Goal: Transaction & Acquisition: Purchase product/service

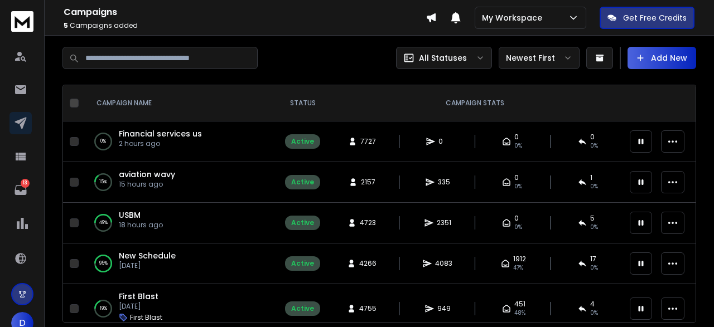
scroll to position [18, 0]
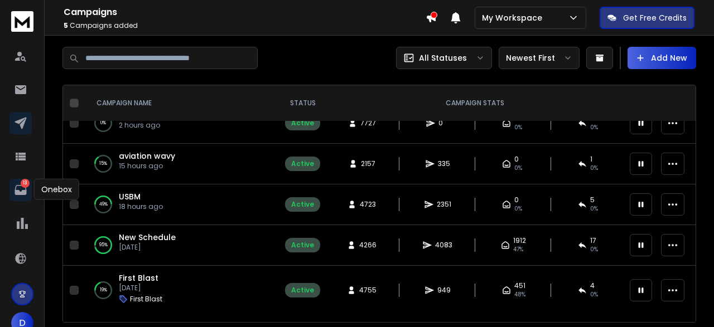
click at [18, 188] on icon at bounding box center [20, 189] width 13 height 13
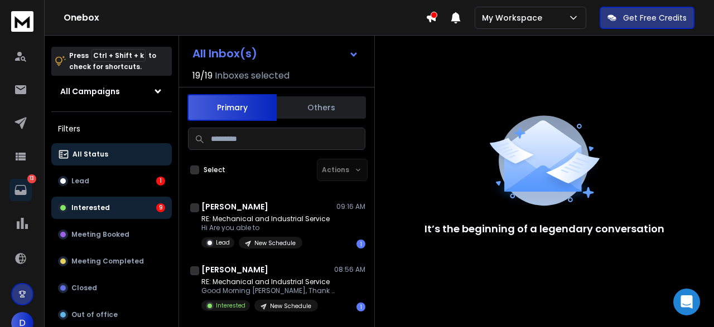
click at [132, 203] on button "Interested 9" at bounding box center [111, 208] width 120 height 22
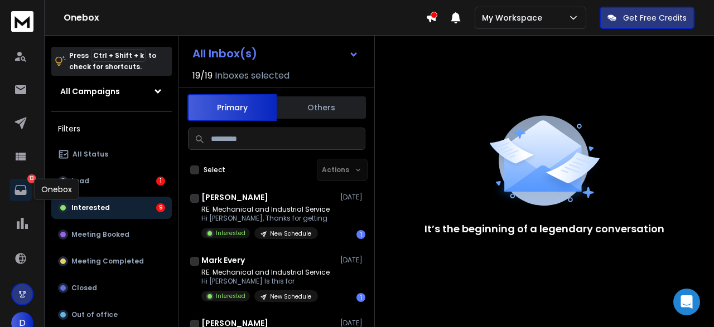
click at [22, 183] on icon at bounding box center [20, 189] width 13 height 13
click at [21, 119] on icon at bounding box center [20, 123] width 12 height 12
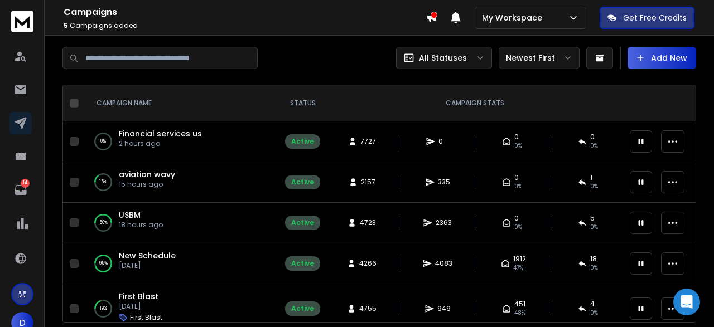
scroll to position [18, 0]
click at [676, 138] on icon "button" at bounding box center [672, 141] width 11 height 11
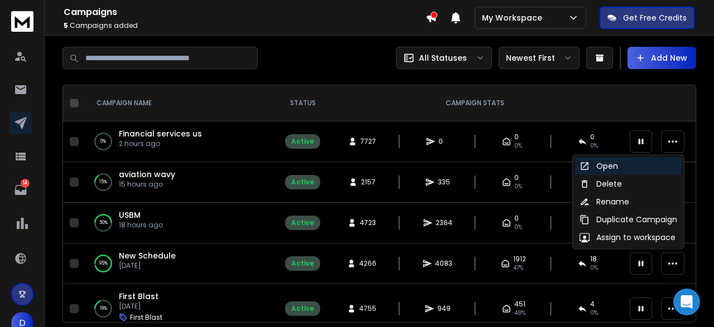
click at [613, 174] on div "Open" at bounding box center [628, 166] width 106 height 18
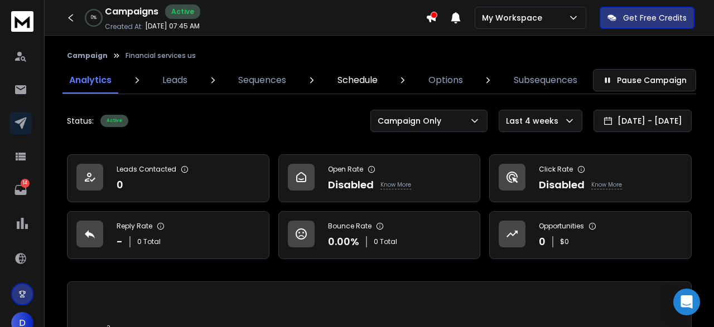
click at [360, 82] on p "Schedule" at bounding box center [357, 80] width 40 height 13
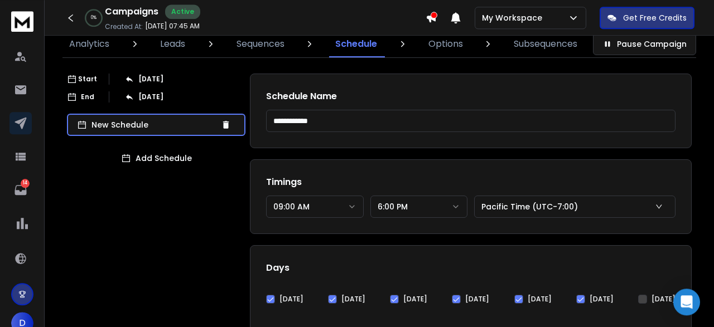
scroll to position [38, 0]
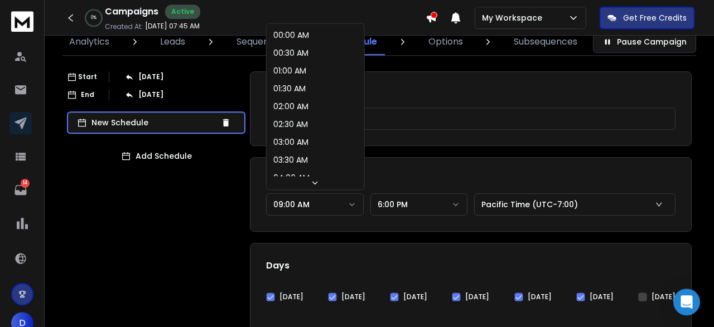
click at [334, 207] on button "09:00 AM" at bounding box center [315, 204] width 98 height 22
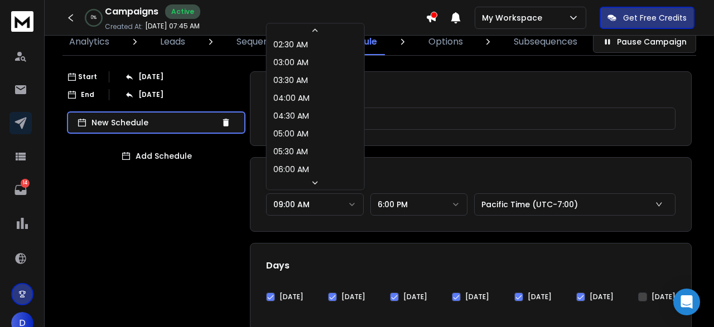
scroll to position [0, 0]
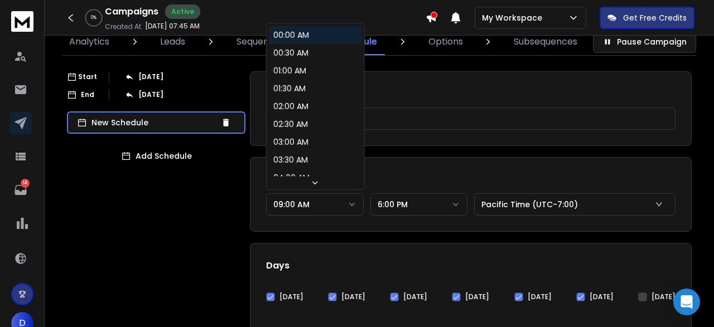
select select "********"
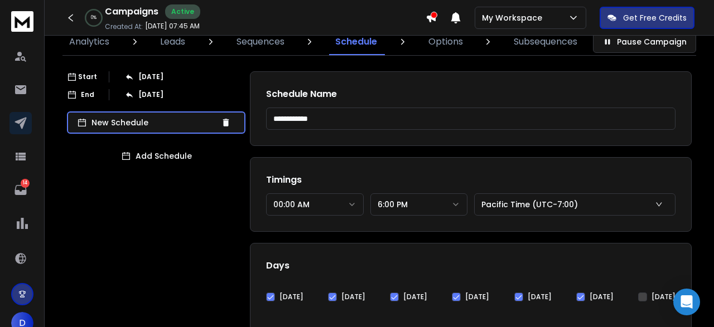
click at [411, 208] on button "6:00 PM" at bounding box center [419, 204] width 98 height 22
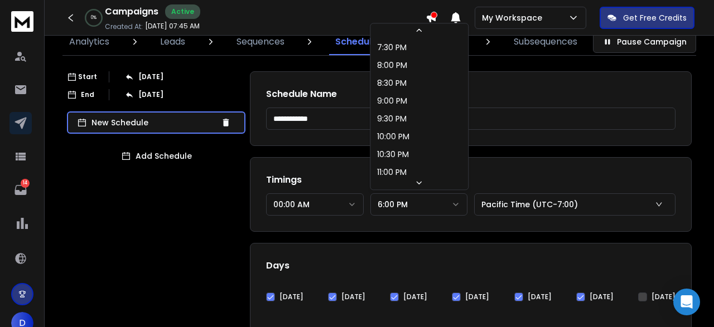
scroll to position [707, 0]
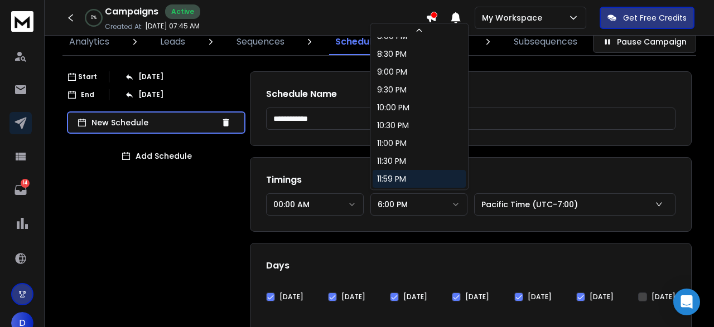
select select "********"
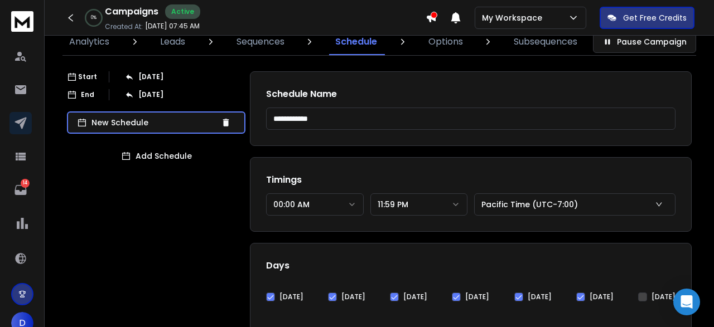
scroll to position [90, 0]
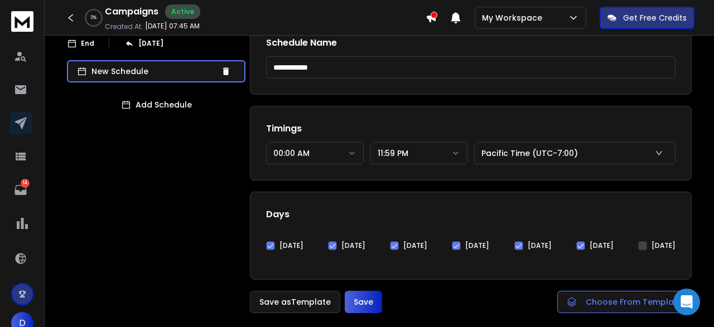
click at [361, 303] on button "Save" at bounding box center [363, 302] width 37 height 22
click at [367, 304] on button "Save" at bounding box center [363, 302] width 37 height 22
click at [356, 303] on button "Save" at bounding box center [363, 302] width 37 height 22
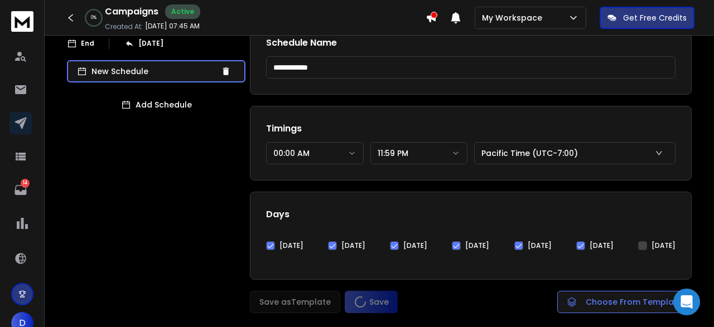
scroll to position [0, 0]
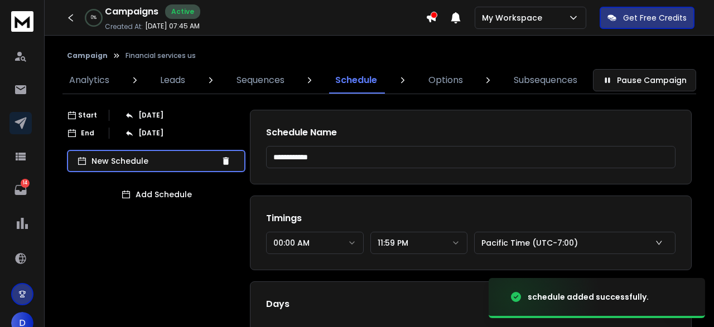
click at [79, 54] on button "Campaign" at bounding box center [87, 55] width 41 height 9
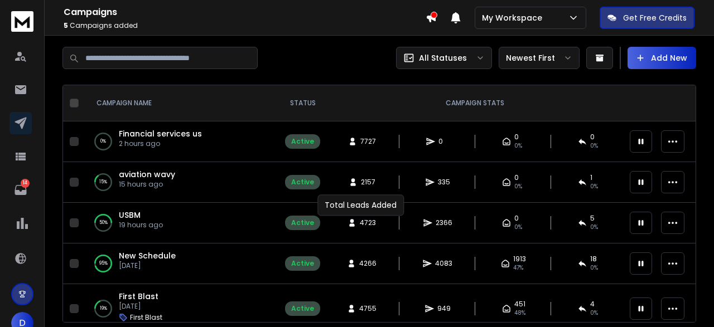
scroll to position [18, 0]
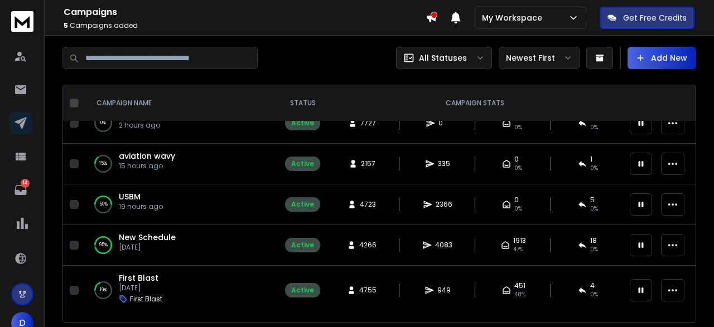
click at [18, 23] on img at bounding box center [22, 21] width 22 height 21
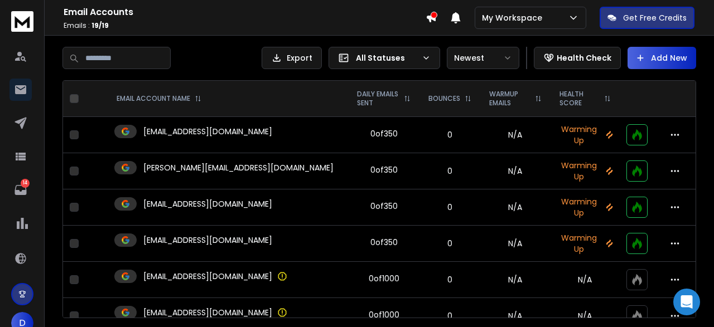
click at [28, 28] on img at bounding box center [22, 21] width 22 height 21
click at [577, 18] on icon "button" at bounding box center [572, 17] width 11 height 11
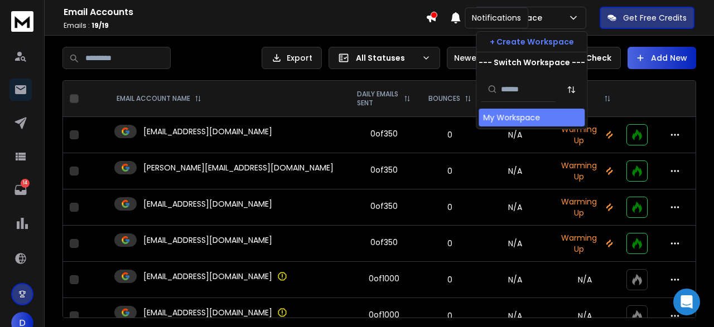
click at [454, 17] on icon at bounding box center [455, 17] width 10 height 11
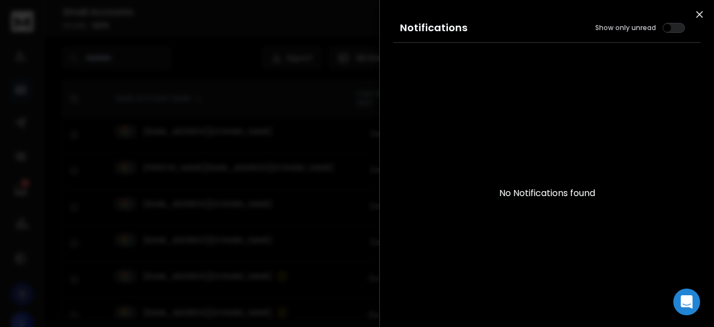
click at [697, 15] on icon "button" at bounding box center [698, 14] width 11 height 11
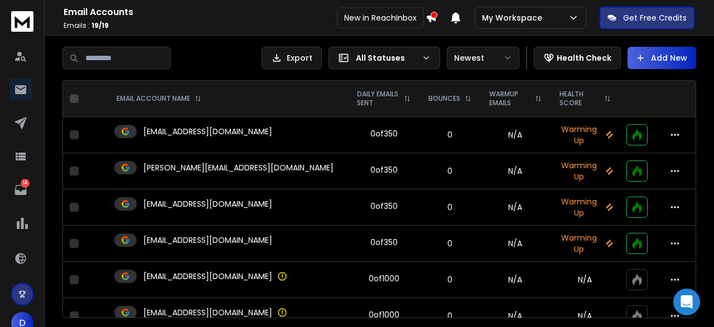
click at [428, 17] on icon at bounding box center [430, 17] width 11 height 11
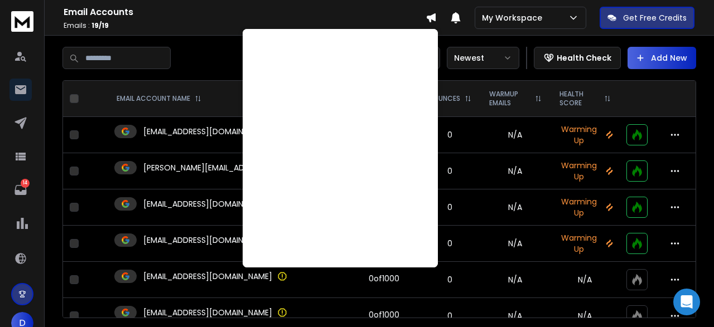
click at [480, 216] on td "N/A" at bounding box center [515, 208] width 70 height 36
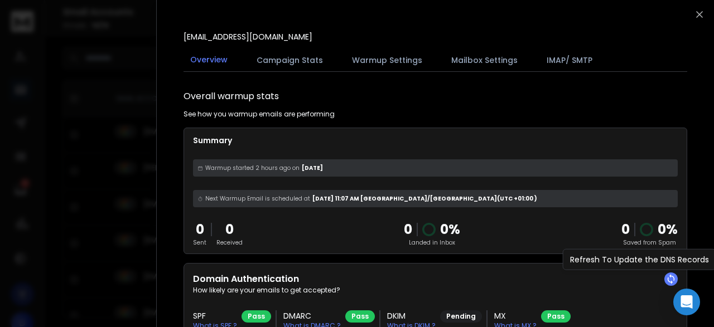
click at [668, 284] on icon at bounding box center [670, 279] width 11 height 11
click at [292, 64] on button "Campaign Stats" at bounding box center [290, 60] width 80 height 25
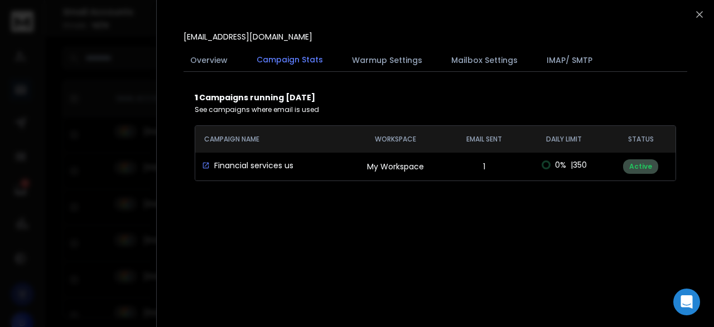
click at [376, 61] on button "Warmup Settings" at bounding box center [387, 60] width 84 height 25
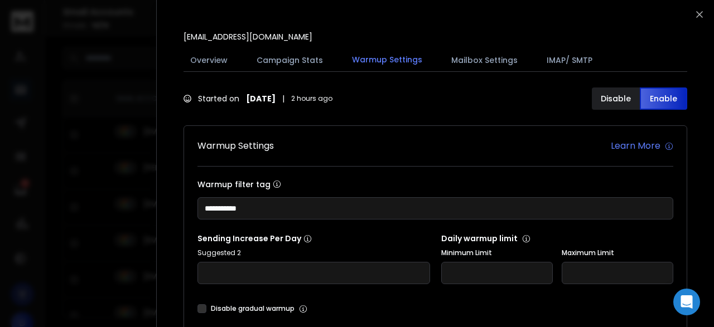
click at [484, 60] on button "Mailbox Settings" at bounding box center [484, 60] width 80 height 25
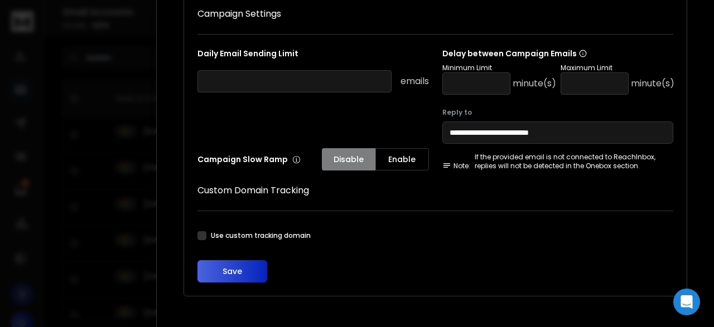
scroll to position [367, 0]
click at [227, 269] on button "Save" at bounding box center [232, 271] width 70 height 22
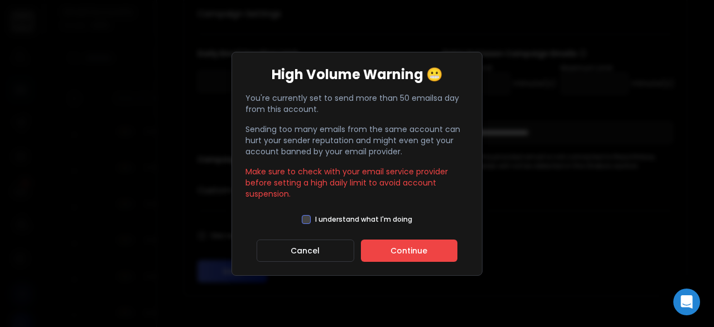
click at [305, 215] on button "I understand what I'm doing" at bounding box center [306, 219] width 9 height 9
click at [386, 255] on button "Continue" at bounding box center [409, 251] width 96 height 22
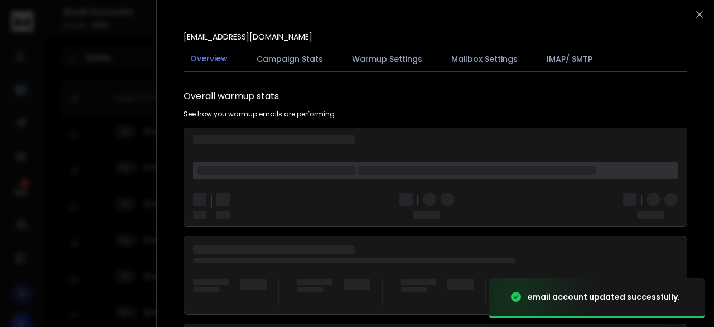
scroll to position [1, 0]
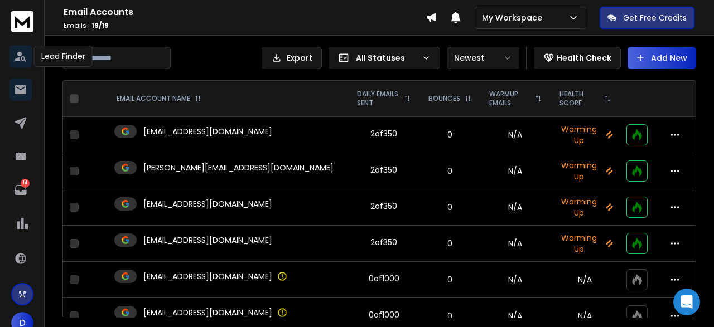
click at [16, 54] on icon at bounding box center [20, 56] width 13 height 13
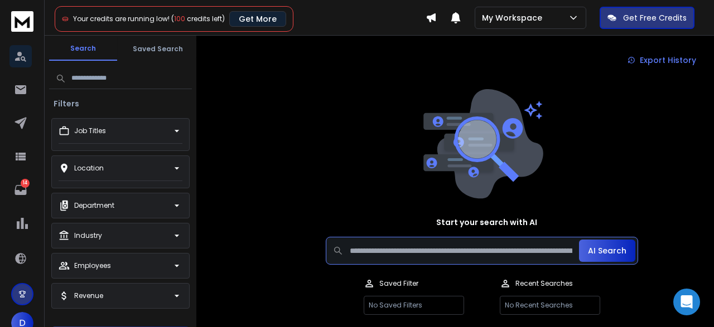
click at [253, 15] on button "Get More" at bounding box center [257, 19] width 57 height 16
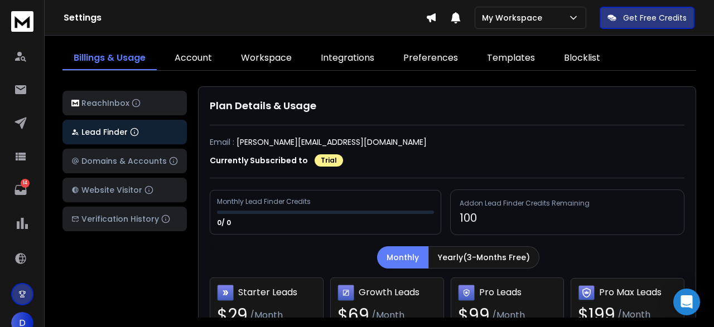
click at [120, 105] on button "ReachInbox" at bounding box center [124, 103] width 124 height 25
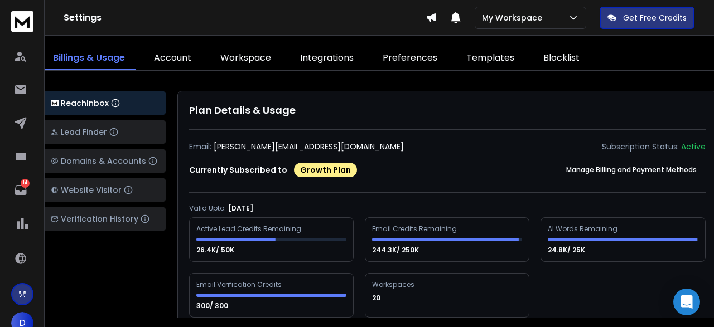
click at [94, 111] on button "ReachInbox" at bounding box center [104, 103] width 124 height 25
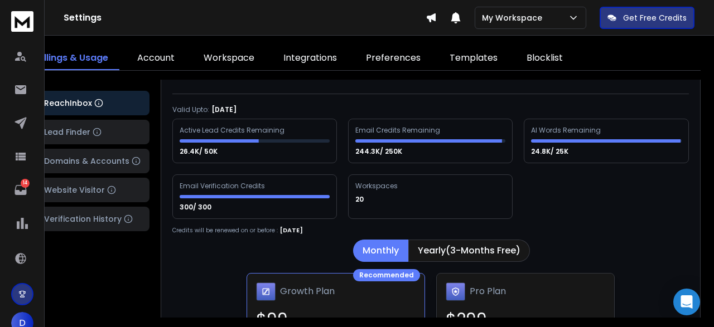
scroll to position [98, 0]
click at [416, 140] on div at bounding box center [427, 141] width 150 height 3
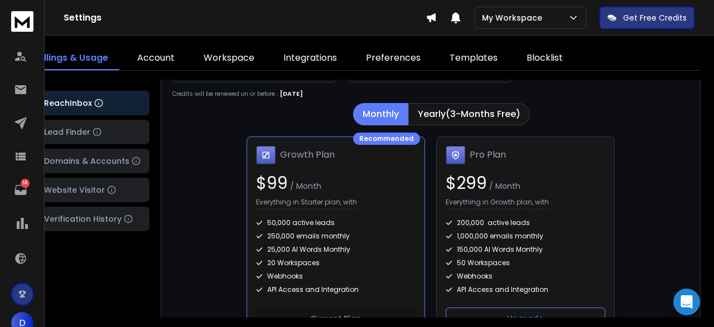
scroll to position [237, 0]
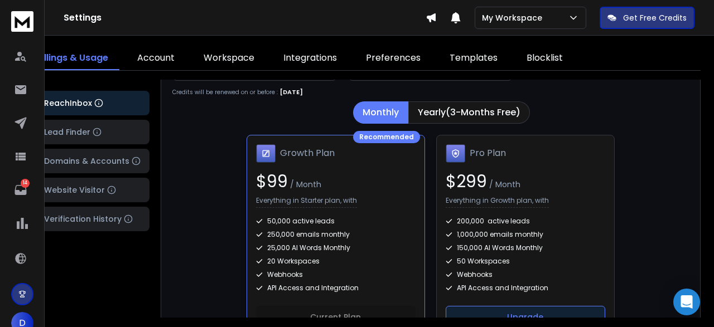
click at [523, 317] on button "Upgrade" at bounding box center [524, 317] width 159 height 22
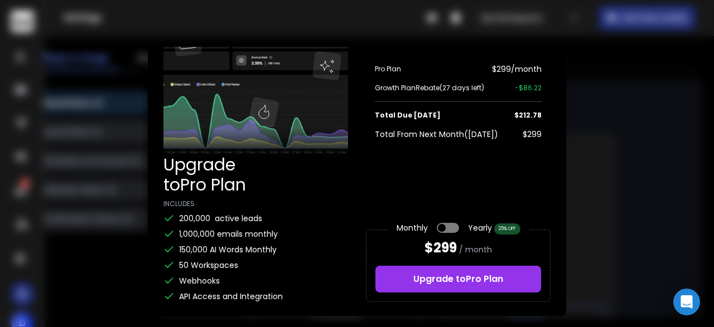
scroll to position [40, 0]
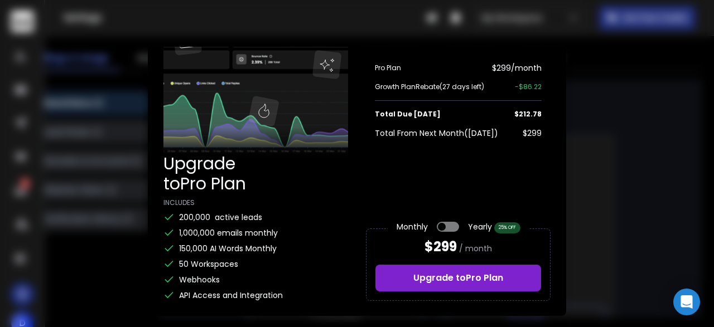
click at [463, 280] on button "Upgrade to Pro Plan" at bounding box center [458, 278] width 166 height 27
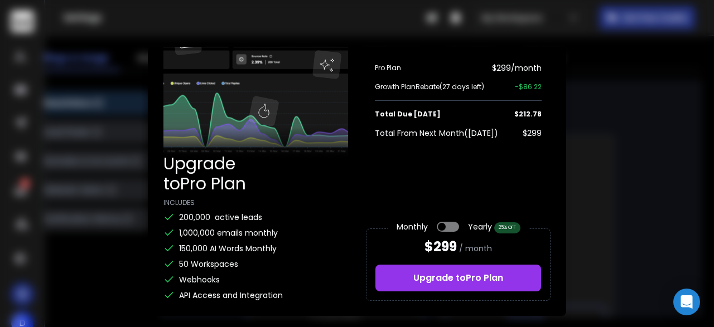
scroll to position [0, 0]
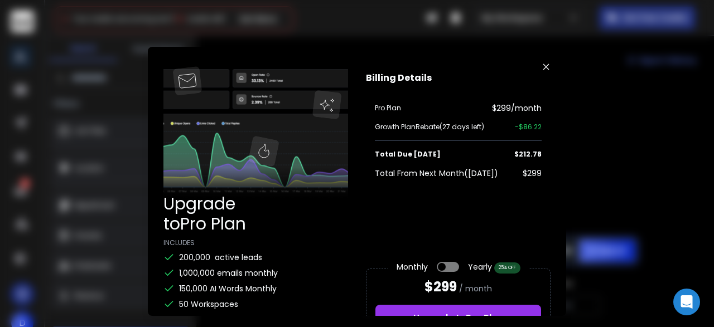
click at [547, 64] on icon at bounding box center [545, 66] width 9 height 9
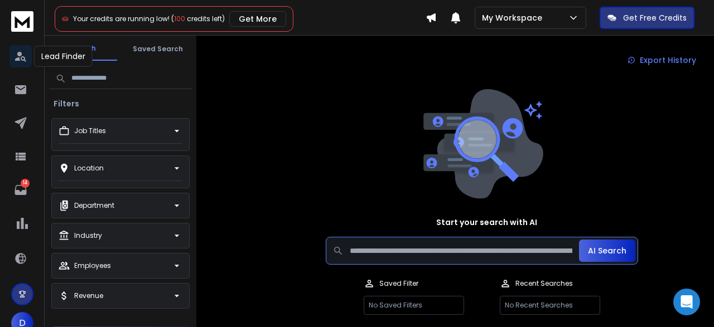
click at [21, 58] on icon at bounding box center [20, 59] width 11 height 6
click at [19, 88] on icon at bounding box center [20, 89] width 11 height 9
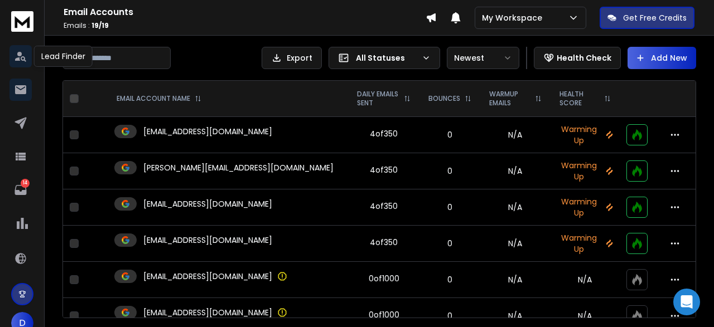
click at [18, 59] on icon at bounding box center [20, 59] width 11 height 6
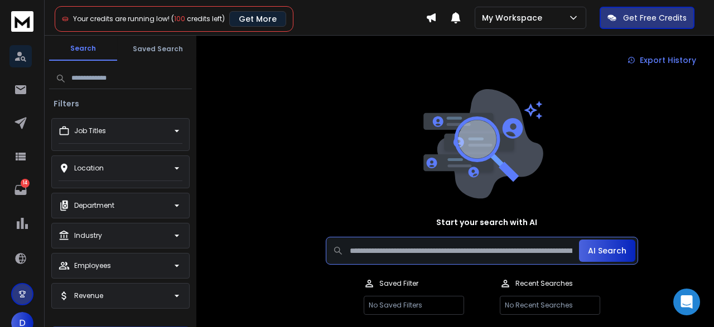
click at [260, 18] on button "Get More" at bounding box center [257, 19] width 57 height 16
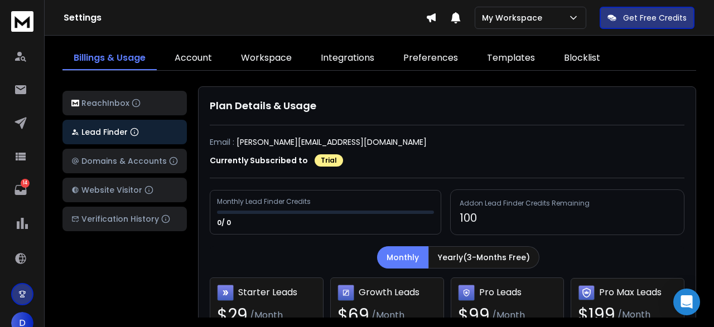
click at [113, 106] on button "ReachInbox" at bounding box center [124, 103] width 124 height 25
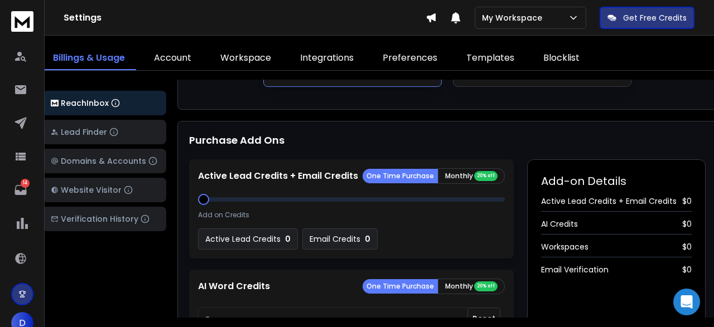
scroll to position [482, 0]
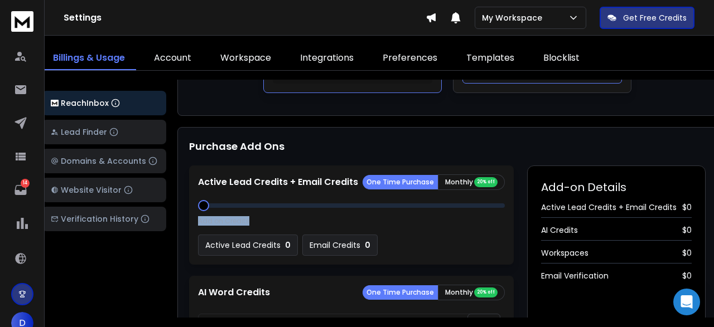
drag, startPoint x: 198, startPoint y: 201, endPoint x: 228, endPoint y: 210, distance: 31.2
click at [228, 210] on div "Active Lead Credits + Email Credits One Time Purchase Monthly 20% off Add on Cr…" at bounding box center [351, 215] width 324 height 99
click at [229, 211] on span at bounding box center [232, 205] width 11 height 11
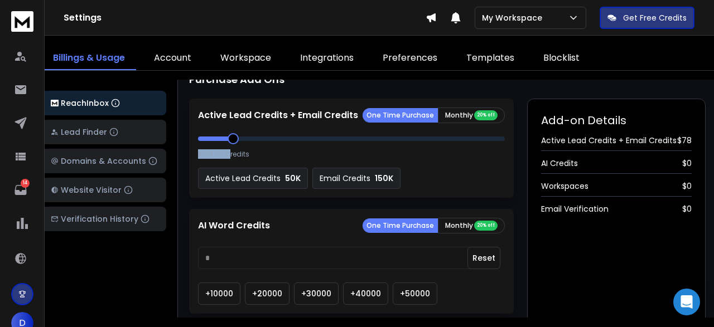
scroll to position [549, 0]
click at [242, 134] on span at bounding box center [247, 138] width 11 height 11
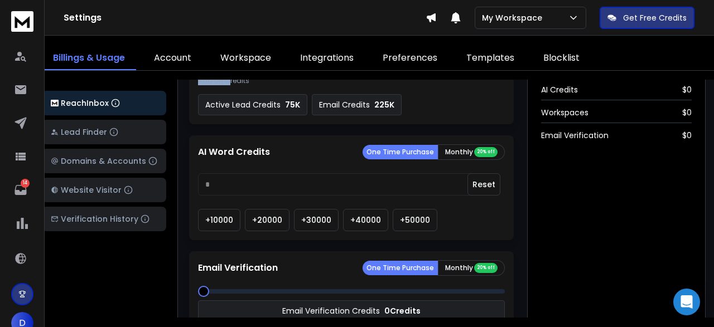
scroll to position [622, 0]
click at [423, 216] on button "+50000" at bounding box center [414, 220] width 45 height 22
type input "*****"
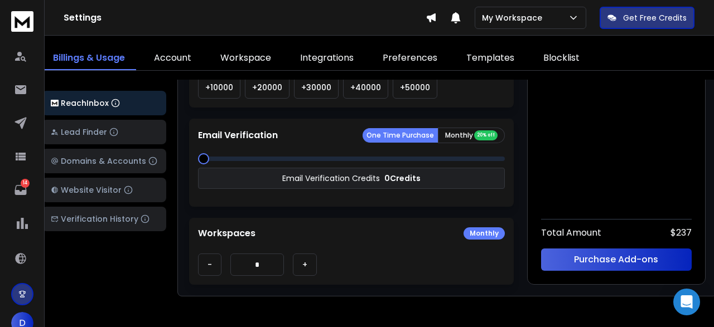
scroll to position [756, 0]
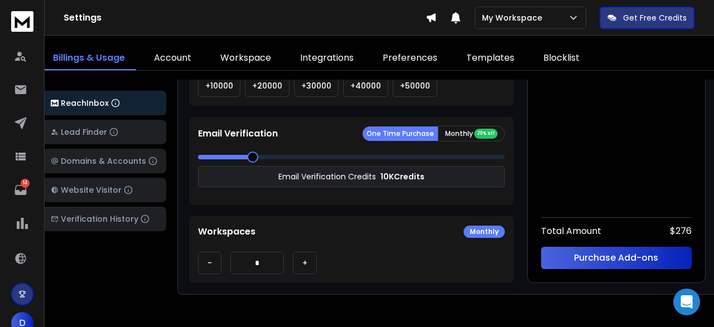
click at [258, 152] on span at bounding box center [252, 157] width 11 height 11
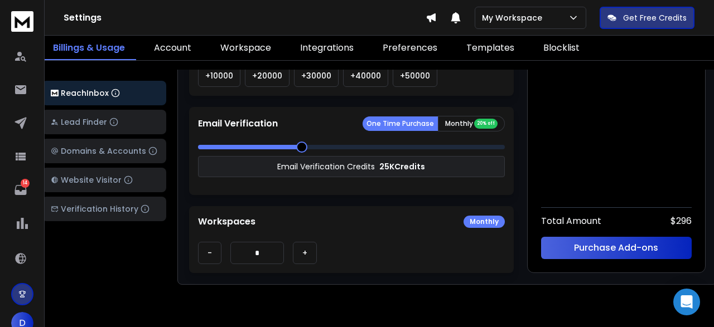
click at [303, 142] on span at bounding box center [301, 147] width 11 height 11
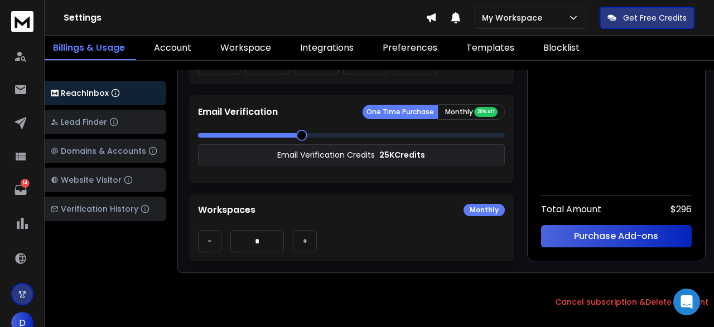
click at [573, 227] on button "Purchase Add-ons" at bounding box center [616, 236] width 151 height 22
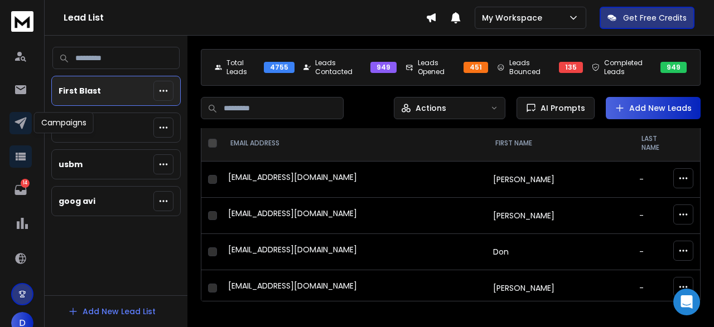
click at [18, 124] on icon at bounding box center [20, 123] width 13 height 13
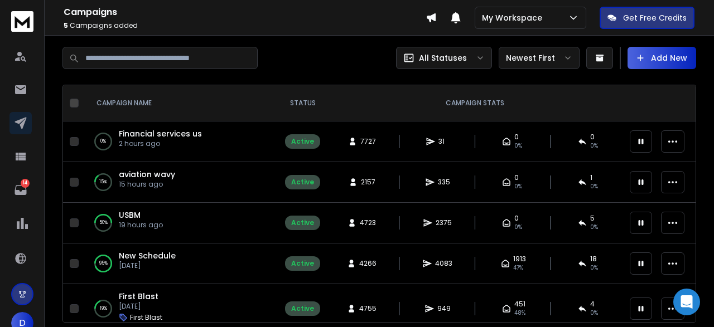
click at [396, 189] on div "2157 335 0 0% 1 0 %" at bounding box center [475, 182] width 279 height 18
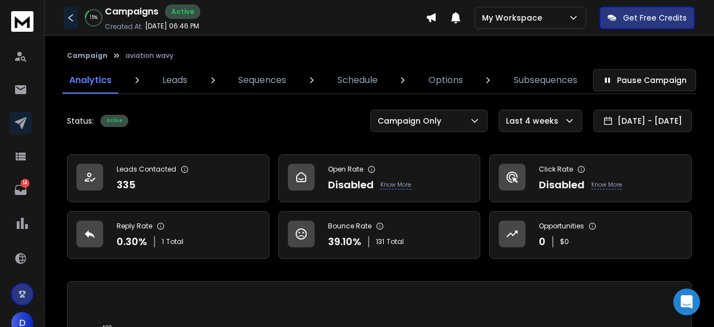
click at [72, 21] on icon at bounding box center [70, 17] width 4 height 7
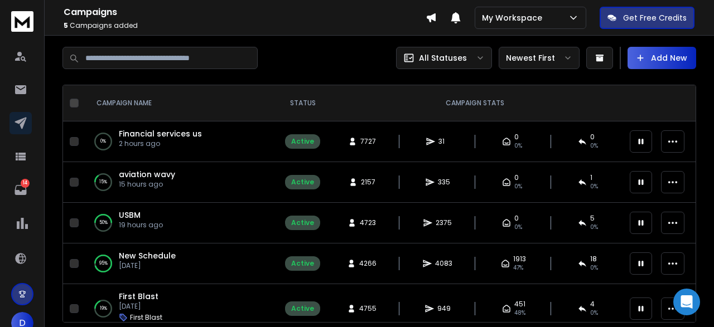
scroll to position [18, 0]
